Goal: Check status

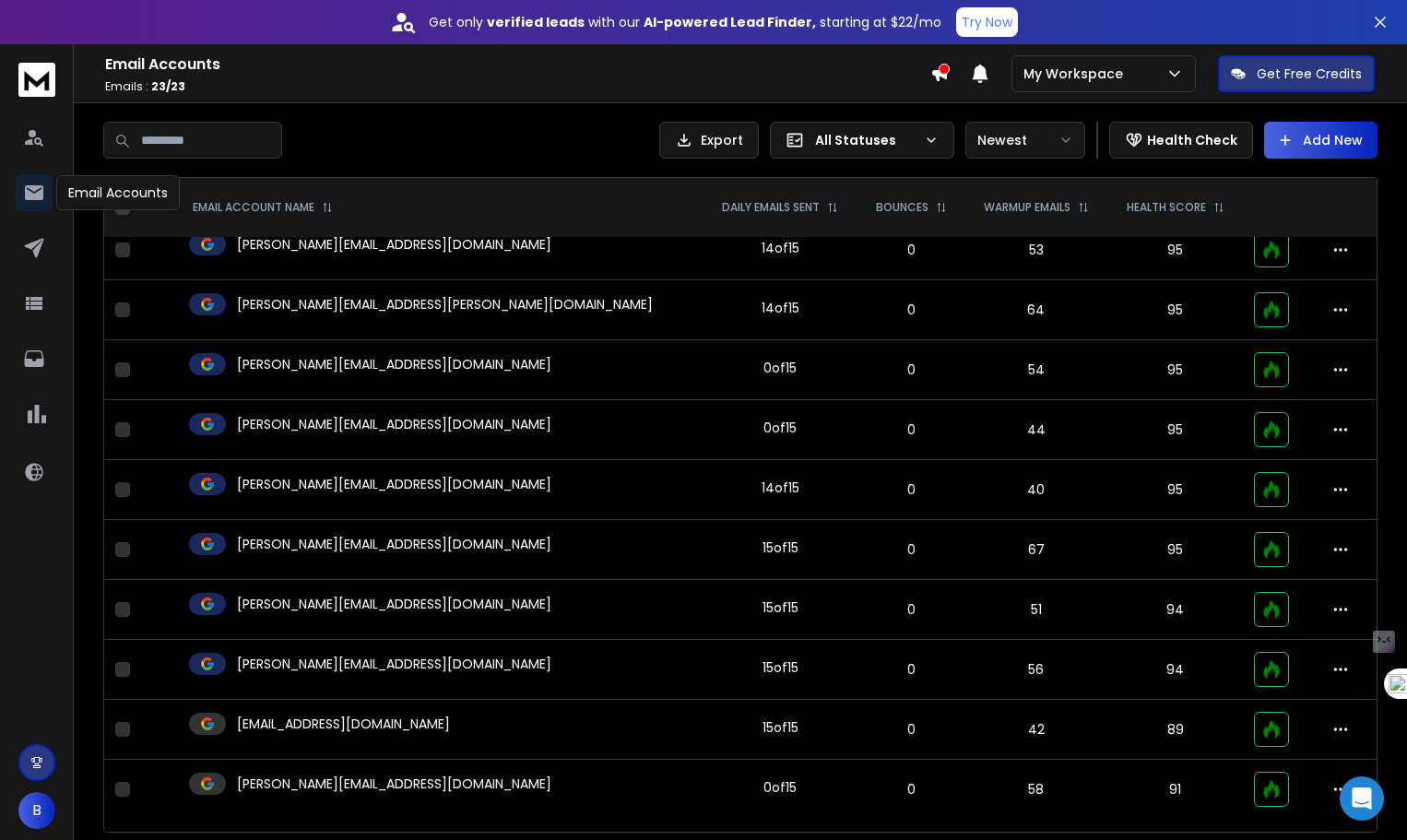
scroll to position [798, 0]
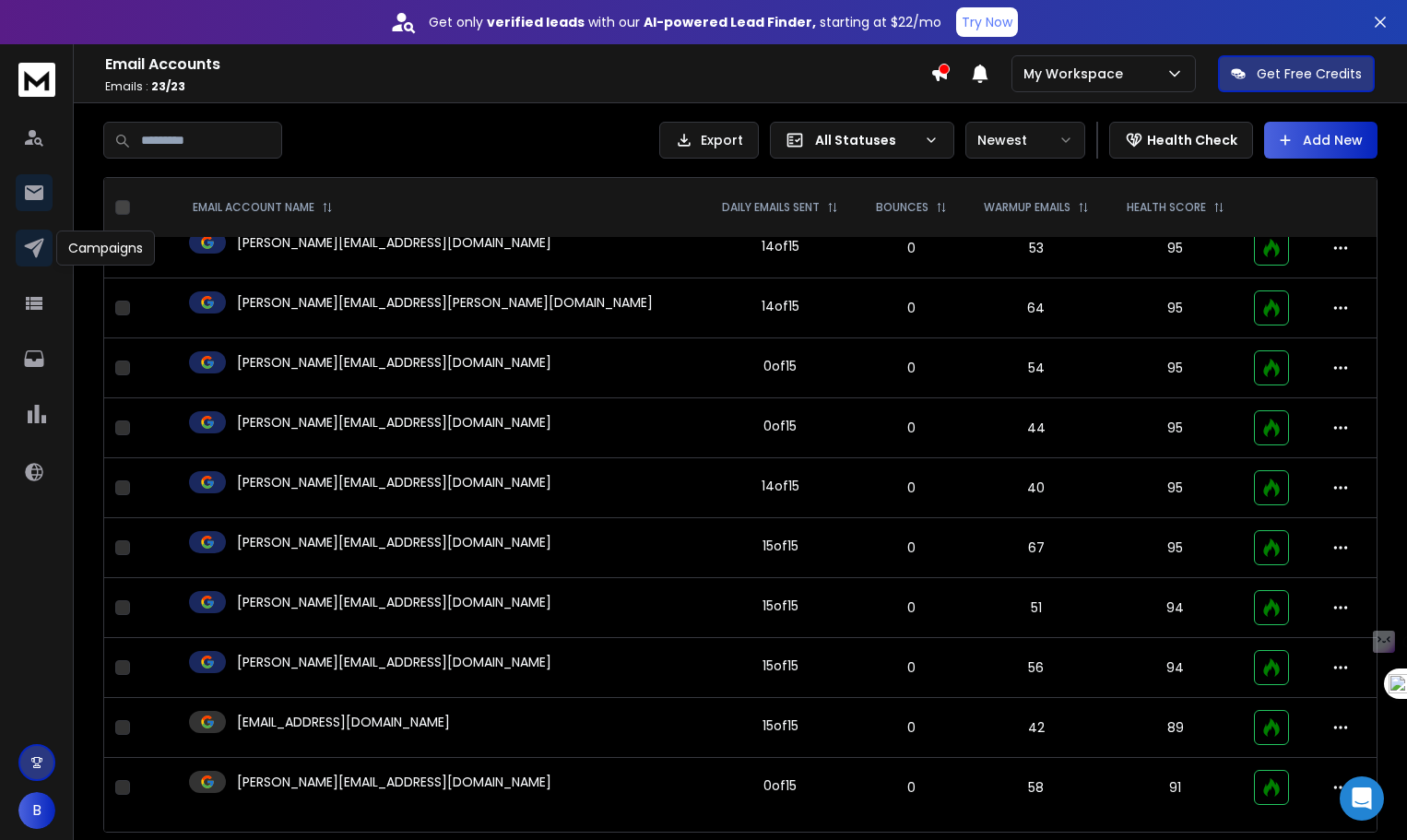
click at [35, 241] on icon at bounding box center [34, 247] width 20 height 20
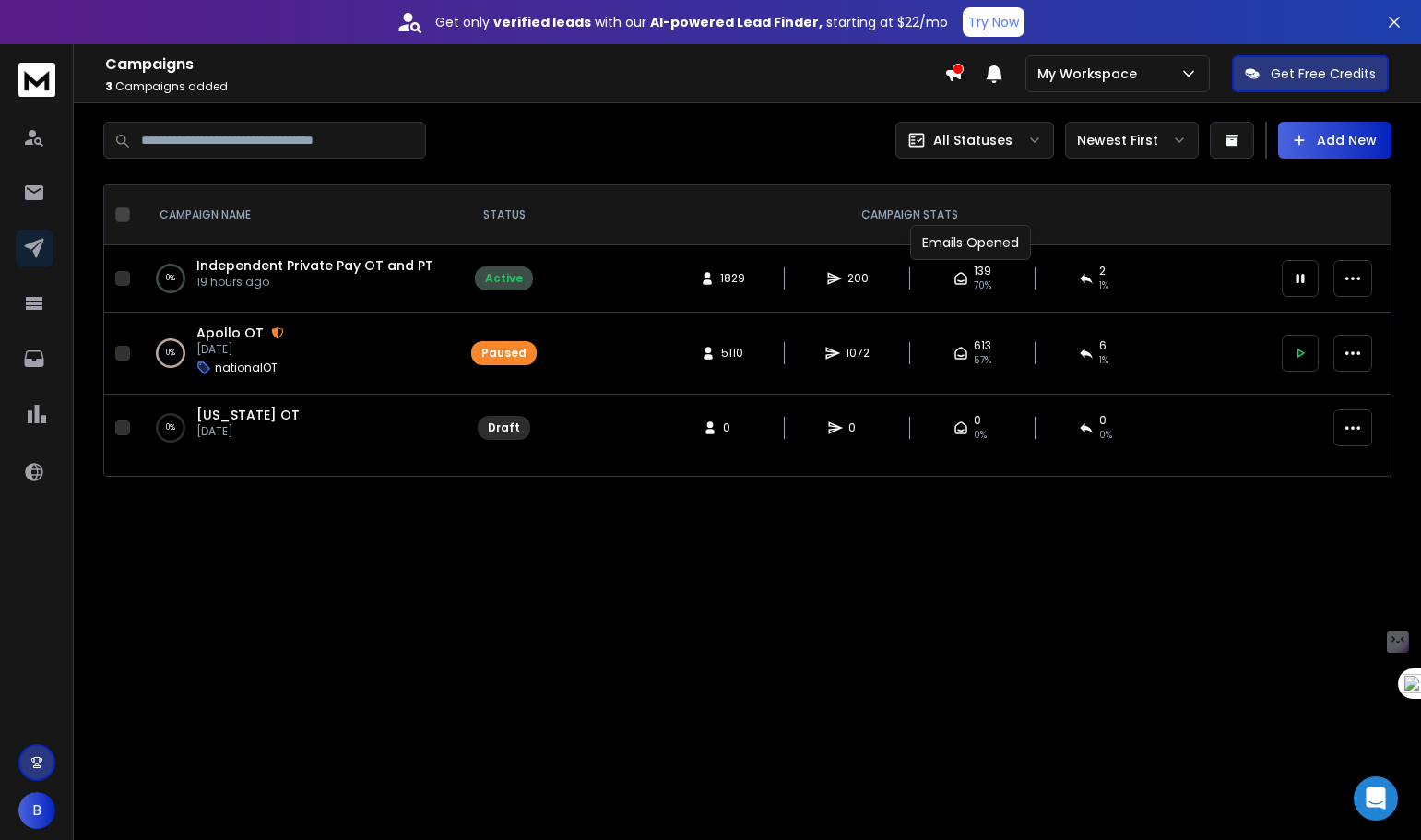
click at [990, 265] on p "139 70 %" at bounding box center [983, 278] width 19 height 30
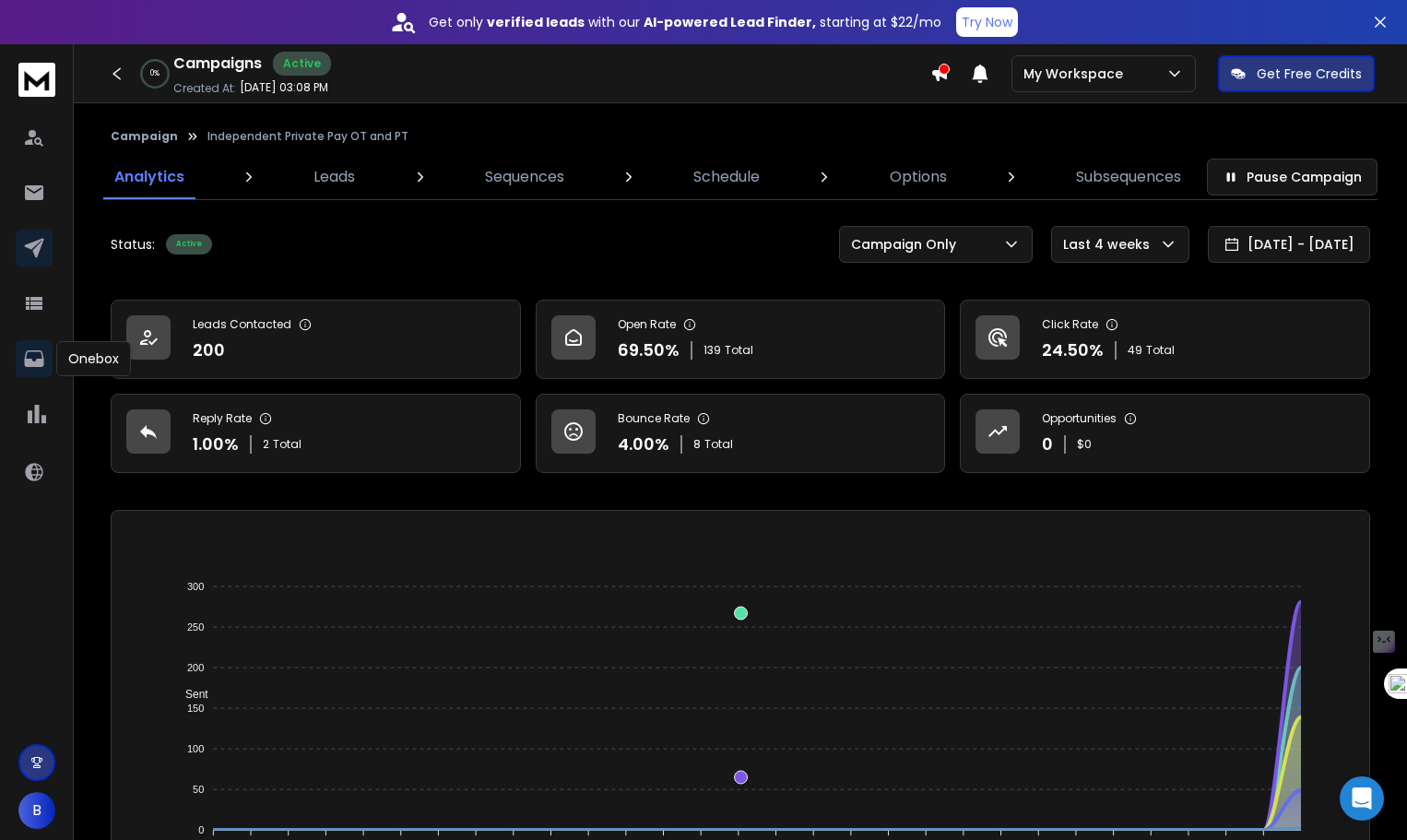
click at [33, 360] on icon at bounding box center [34, 359] width 22 height 22
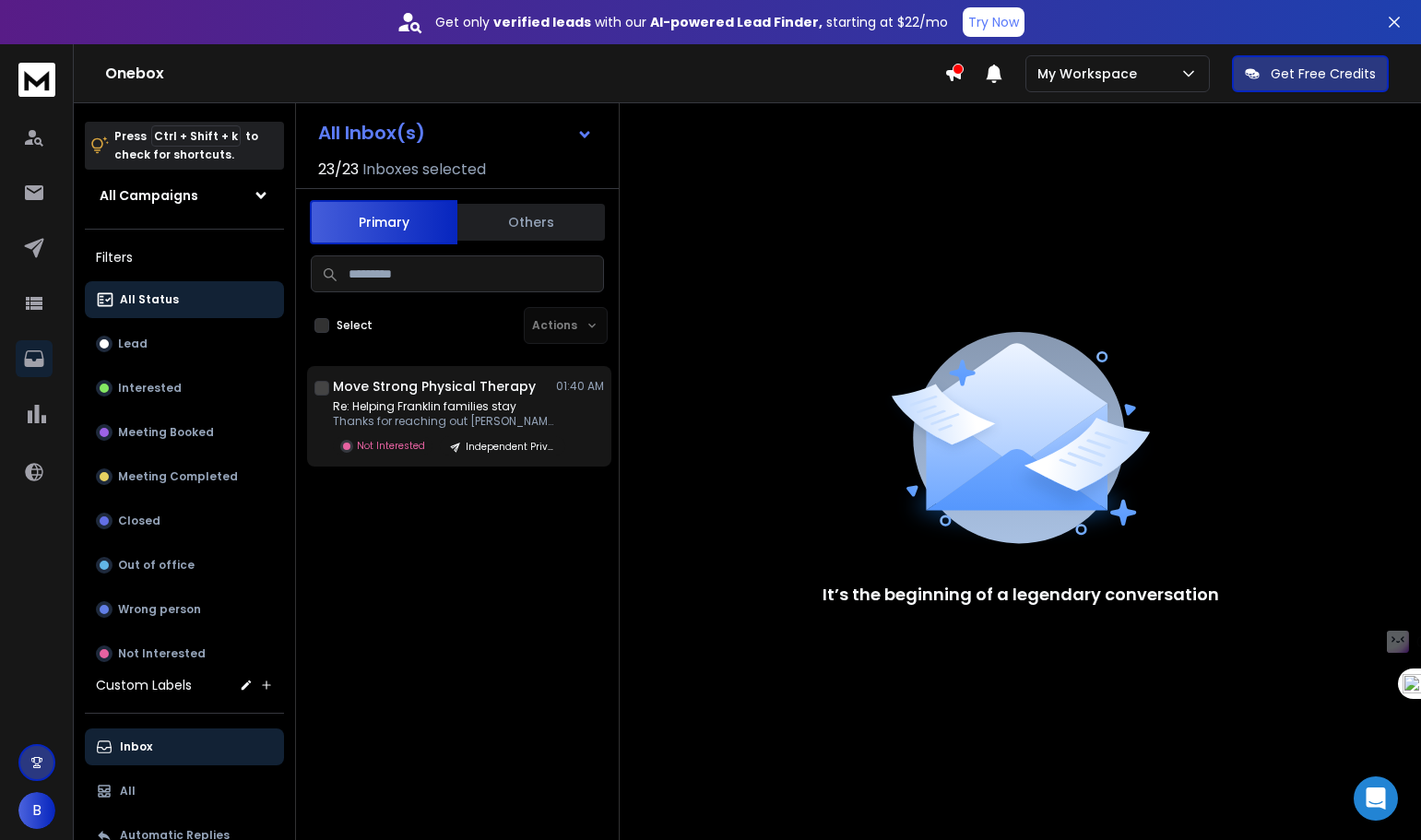
click at [320, 387] on button "button" at bounding box center [322, 388] width 15 height 15
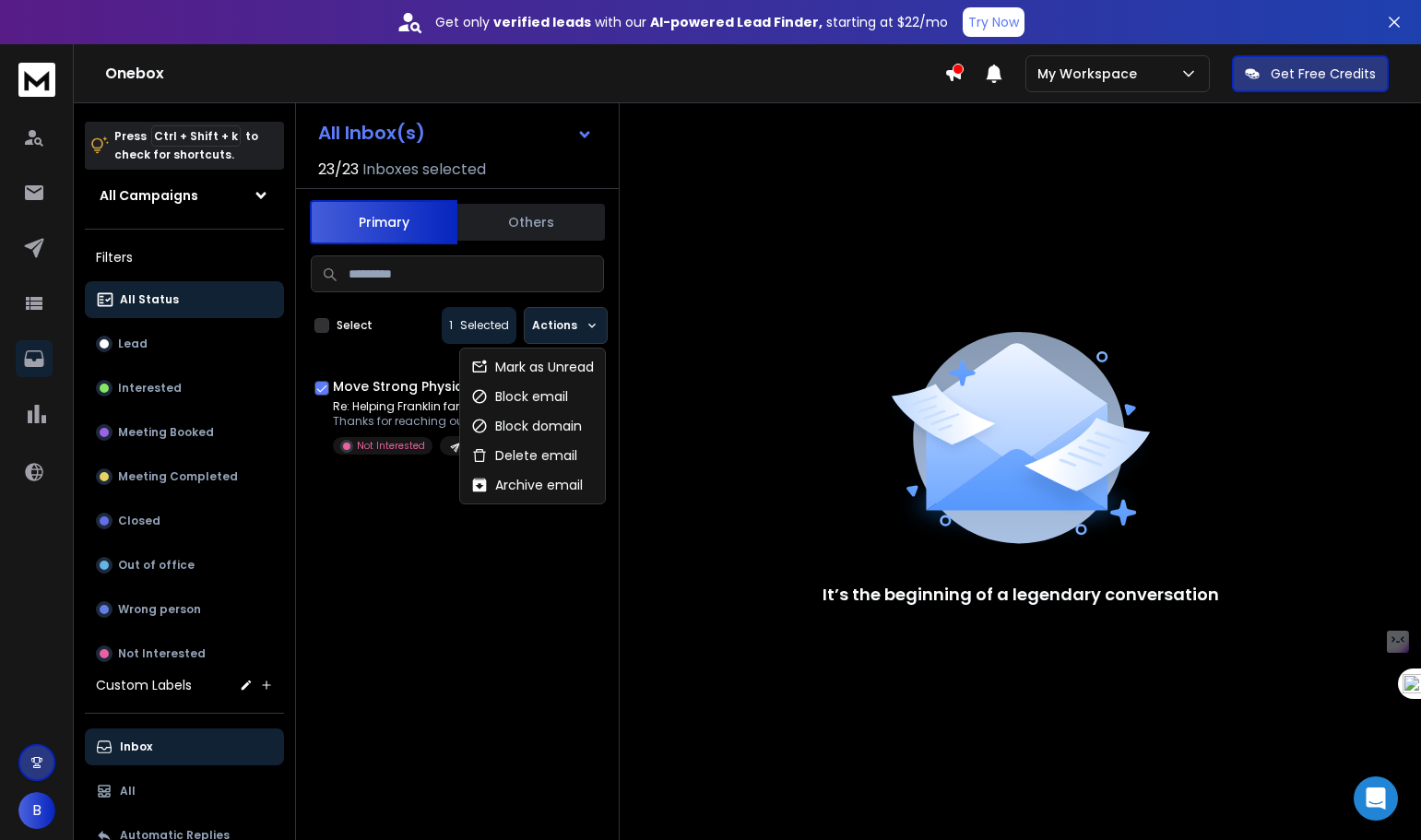
click at [597, 328] on icon "button" at bounding box center [593, 326] width 15 height 15
click at [804, 318] on div "It’s the beginning of a legendary conversation" at bounding box center [1020, 460] width 801 height 713
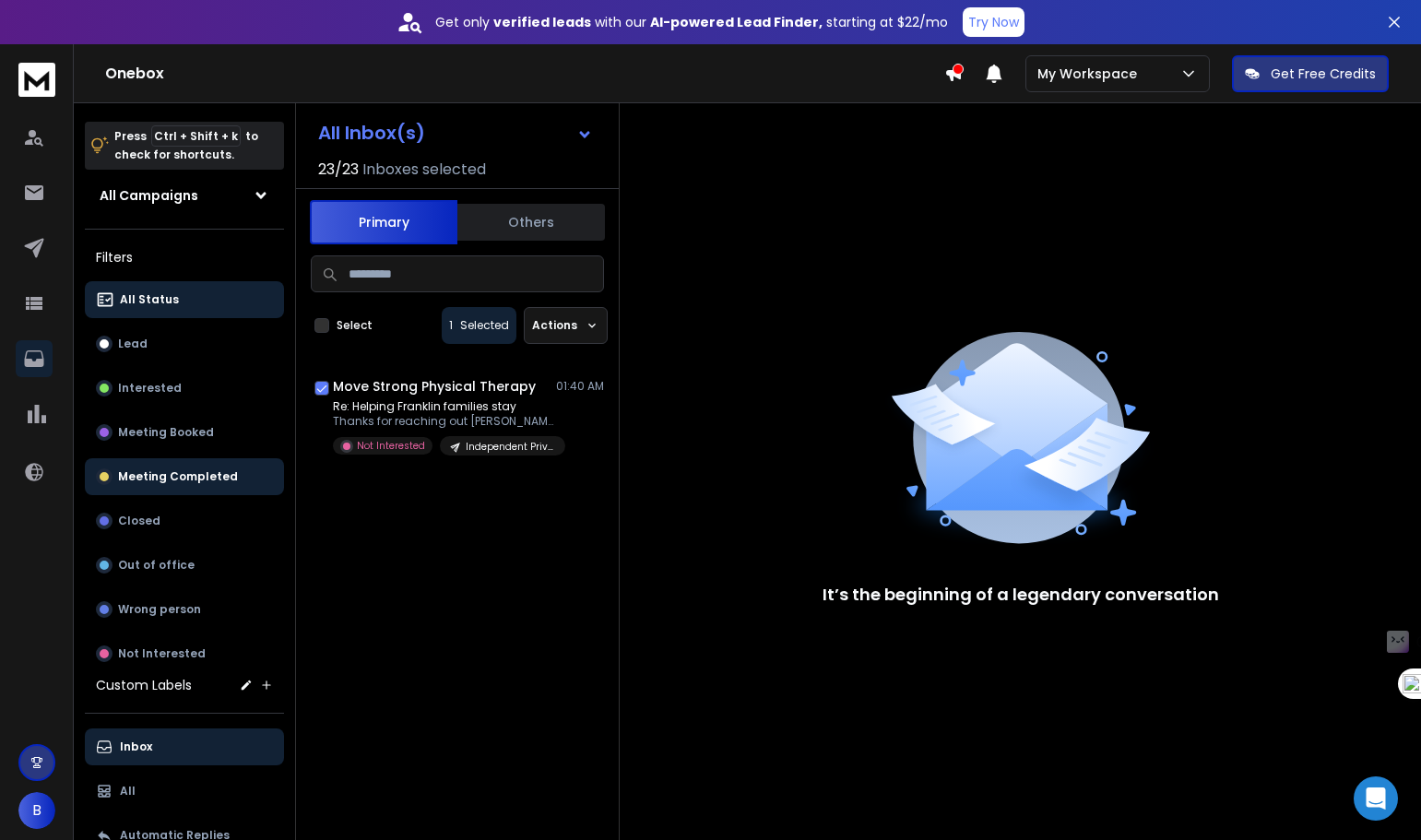
click at [166, 485] on button "Meeting Completed" at bounding box center [184, 477] width 199 height 37
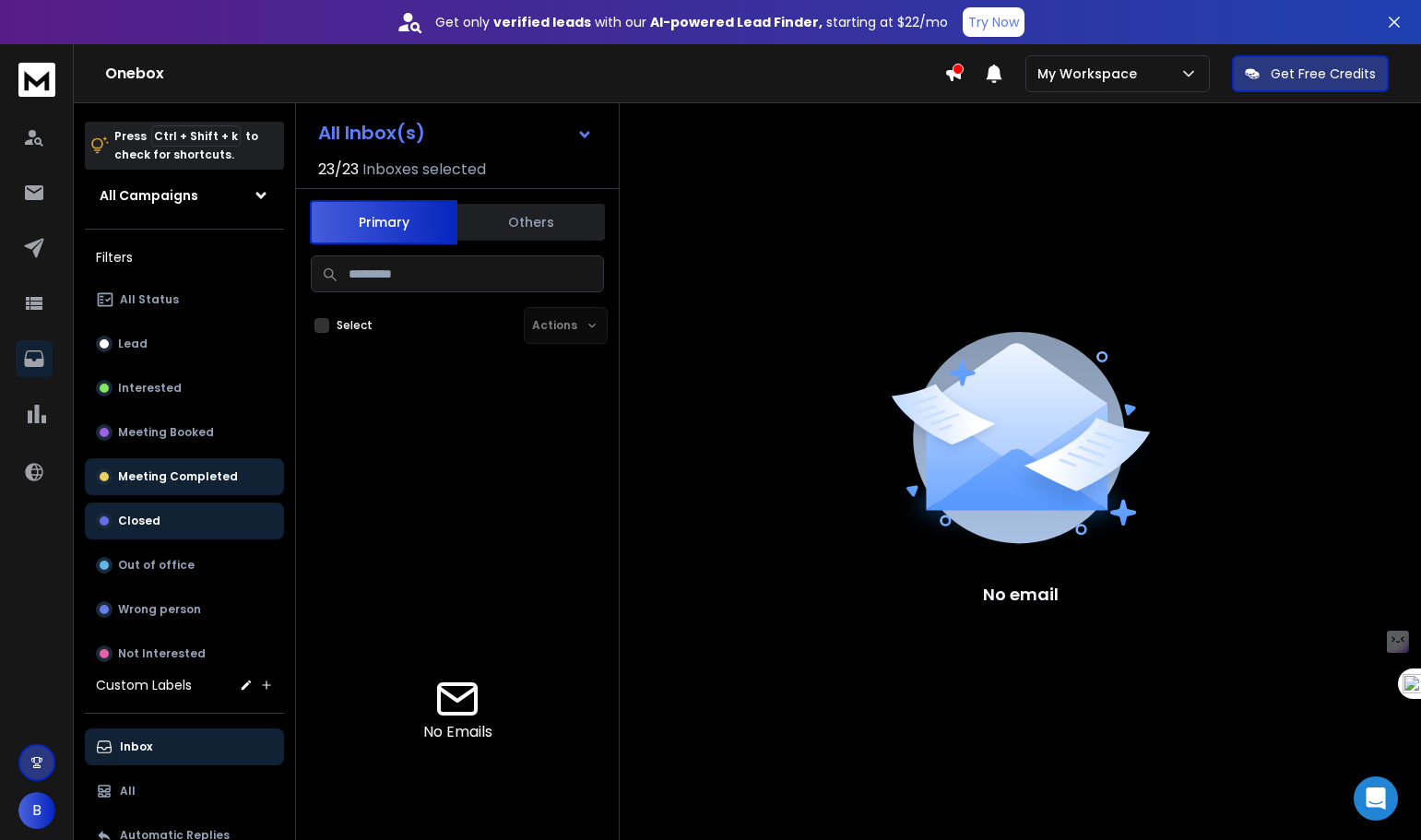
click at [164, 519] on button "Closed" at bounding box center [184, 522] width 199 height 37
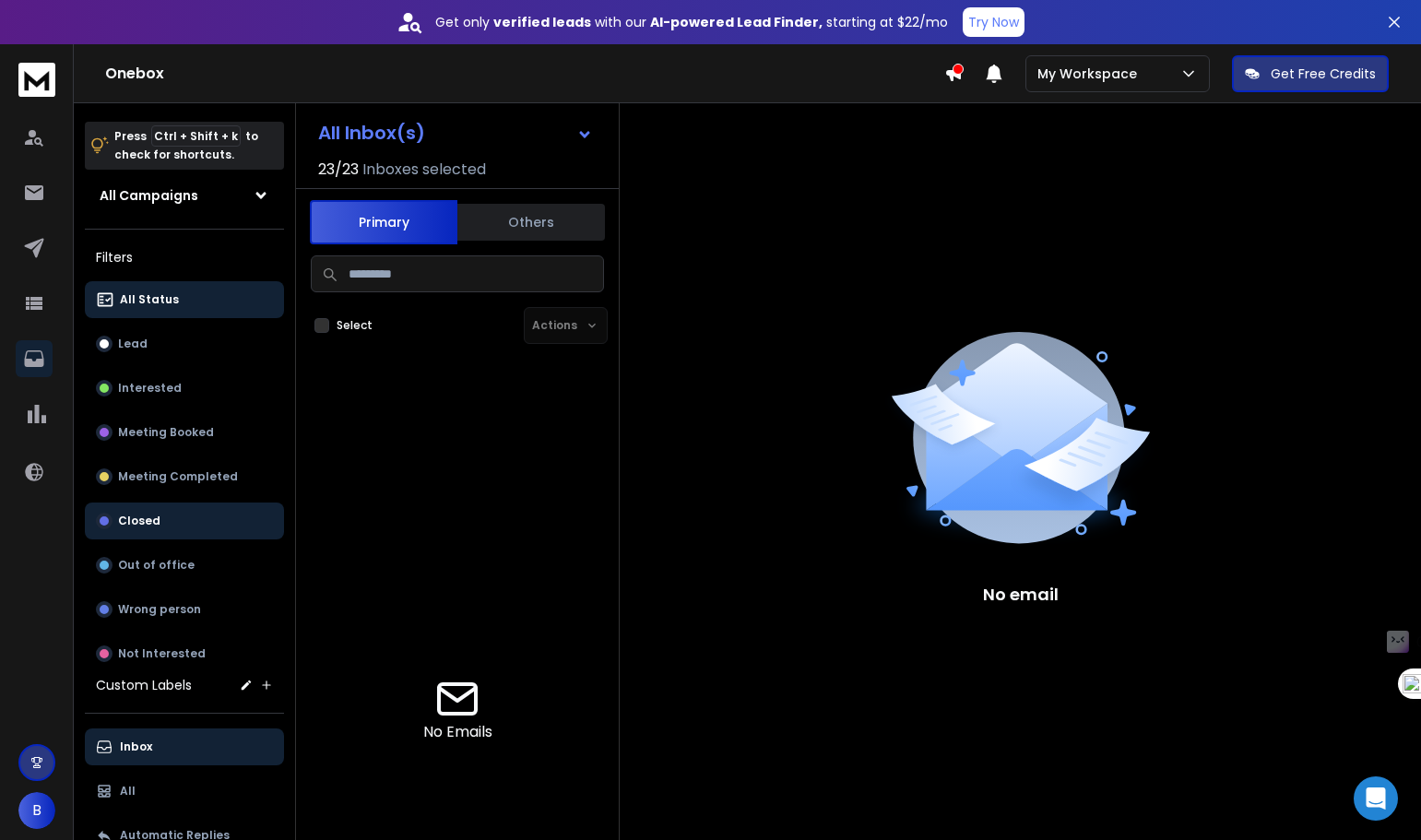
click at [134, 301] on p "All Status" at bounding box center [149, 300] width 59 height 15
